Goal: Navigation & Orientation: Find specific page/section

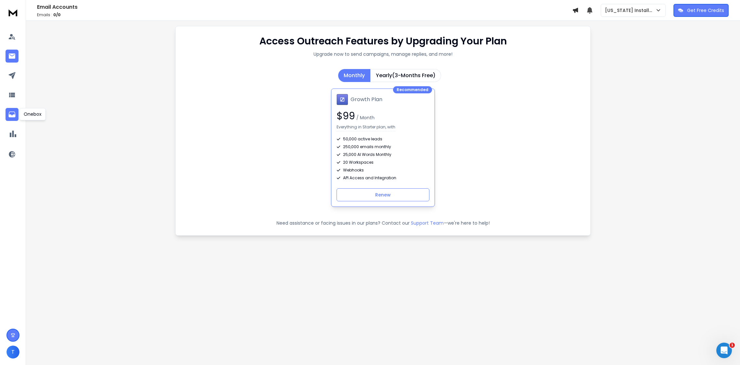
click at [9, 116] on icon at bounding box center [11, 115] width 7 height 6
click at [14, 94] on icon at bounding box center [12, 95] width 8 height 8
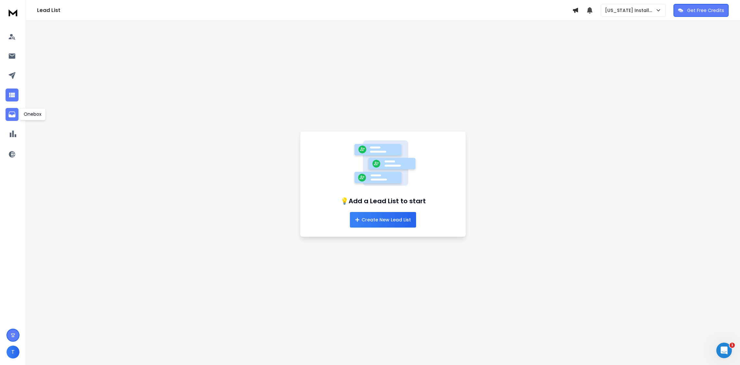
click at [13, 117] on icon at bounding box center [12, 115] width 8 height 8
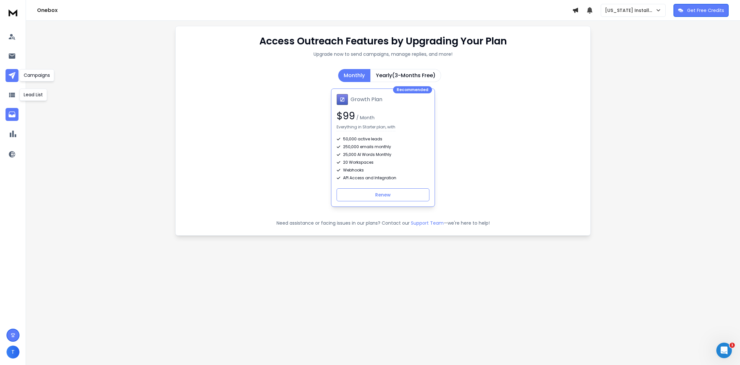
click at [15, 76] on icon at bounding box center [12, 76] width 8 height 8
click at [14, 80] on link at bounding box center [12, 75] width 13 height 13
click at [16, 111] on link at bounding box center [12, 114] width 13 height 13
click at [14, 79] on icon at bounding box center [12, 76] width 8 height 8
click at [13, 76] on icon at bounding box center [11, 75] width 7 height 7
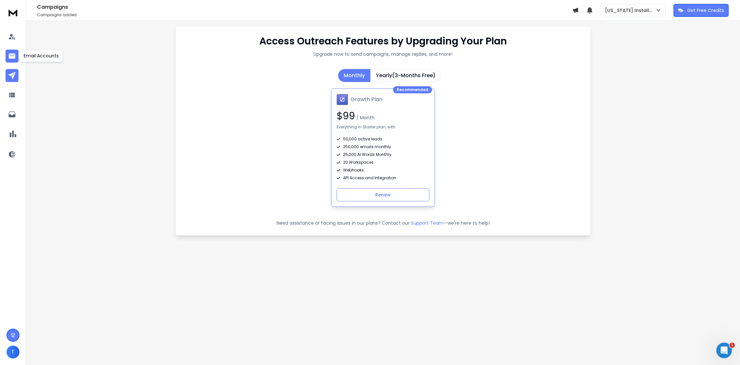
click at [8, 51] on link at bounding box center [12, 56] width 13 height 13
click at [625, 5] on button "Idaho Installer" at bounding box center [633, 10] width 65 height 13
